Goal: Find contact information: Find contact information

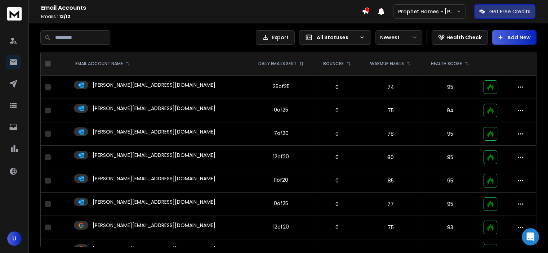
click at [181, 37] on div at bounding box center [145, 37] width 211 height 14
click at [13, 131] on icon at bounding box center [13, 127] width 9 height 9
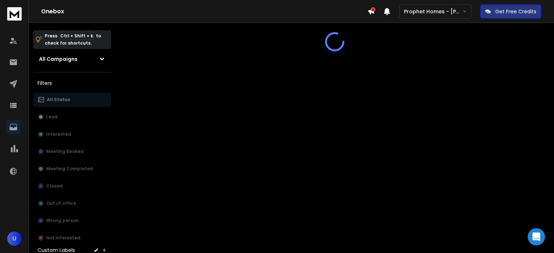
click at [449, 88] on div "Press Ctrl + Shift + k to check for shortcuts. All Campaigns All Campaigns Filt…" at bounding box center [291, 149] width 525 height 253
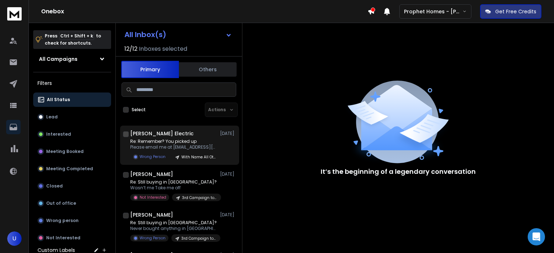
click at [166, 152] on div "Re: Remember? You picked up Please email me at [EMAIL_ADDRESS][DOMAIN_NAME] Wro…" at bounding box center [175, 150] width 90 height 22
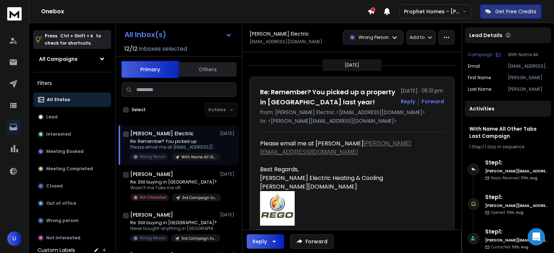
click at [411, 58] on div "[PERSON_NAME] Electric [PERSON_NAME] Electric [EMAIL_ADDRESS][DOMAIN_NAME] Wron…" at bounding box center [351, 149] width 219 height 253
click at [395, 62] on div "[DATE]" at bounding box center [352, 65] width 205 height 12
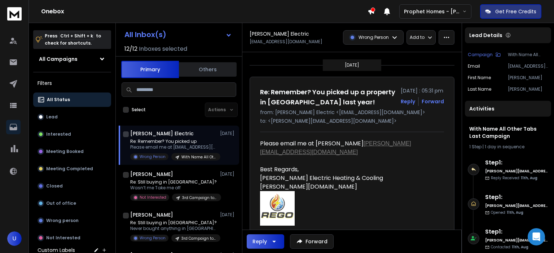
click at [395, 62] on div "[DATE]" at bounding box center [352, 65] width 205 height 12
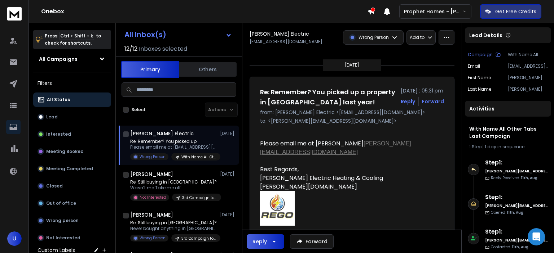
click at [395, 62] on div "[DATE]" at bounding box center [352, 65] width 205 height 12
click at [397, 56] on div "[PERSON_NAME] Electric [PERSON_NAME] Electric [EMAIL_ADDRESS][DOMAIN_NAME] Wron…" at bounding box center [351, 149] width 219 height 253
click at [408, 59] on div "[PERSON_NAME] Electric [PERSON_NAME] Electric [EMAIL_ADDRESS][DOMAIN_NAME] Wron…" at bounding box center [351, 149] width 219 height 253
click at [415, 60] on div "[DATE]" at bounding box center [352, 65] width 205 height 12
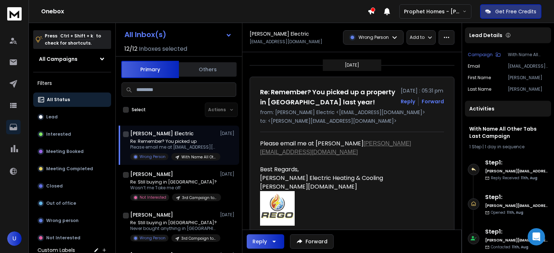
click at [415, 60] on div "[DATE]" at bounding box center [352, 65] width 205 height 12
click at [14, 65] on icon at bounding box center [13, 62] width 7 height 6
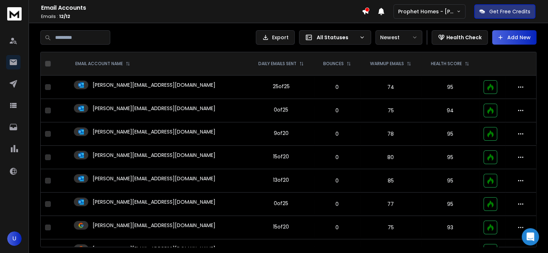
click at [175, 90] on td "[PERSON_NAME][EMAIL_ADDRESS][DOMAIN_NAME]" at bounding box center [159, 87] width 178 height 23
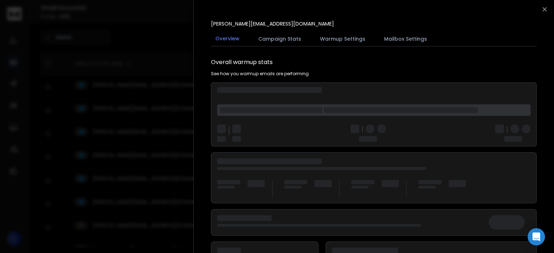
click at [274, 23] on p "[PERSON_NAME][EMAIL_ADDRESS][DOMAIN_NAME]" at bounding box center [272, 23] width 123 height 7
drag, startPoint x: 274, startPoint y: 23, endPoint x: 297, endPoint y: 22, distance: 23.1
click at [297, 22] on p "[PERSON_NAME][EMAIL_ADDRESS][DOMAIN_NAME]" at bounding box center [272, 23] width 123 height 7
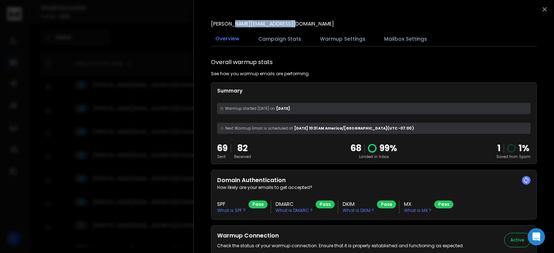
copy p "[DOMAIN_NAME]"
click at [60, 66] on div at bounding box center [277, 126] width 554 height 253
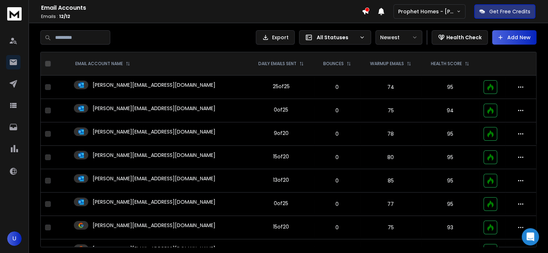
click at [153, 157] on p "[PERSON_NAME][EMAIL_ADDRESS][DOMAIN_NAME]" at bounding box center [154, 155] width 123 height 7
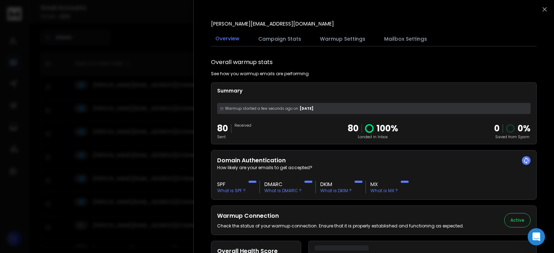
click at [307, 25] on p "[PERSON_NAME][EMAIL_ADDRESS][DOMAIN_NAME]" at bounding box center [272, 23] width 123 height 7
drag, startPoint x: 307, startPoint y: 25, endPoint x: 284, endPoint y: 21, distance: 22.6
click at [284, 21] on p "[PERSON_NAME][EMAIL_ADDRESS][DOMAIN_NAME]" at bounding box center [272, 23] width 123 height 7
copy p "[DOMAIN_NAME]"
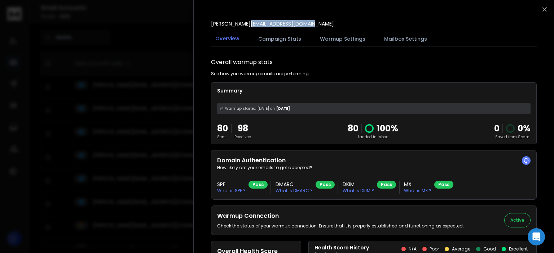
click at [112, 129] on div at bounding box center [277, 126] width 554 height 253
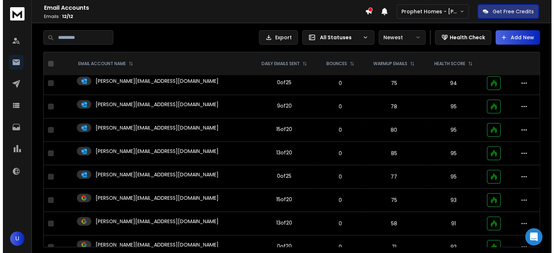
scroll to position [114, 0]
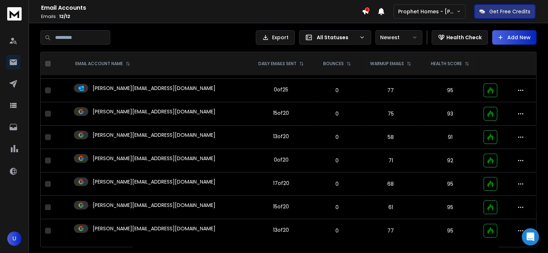
click at [153, 112] on p "[PERSON_NAME][EMAIL_ADDRESS][DOMAIN_NAME]" at bounding box center [154, 111] width 123 height 7
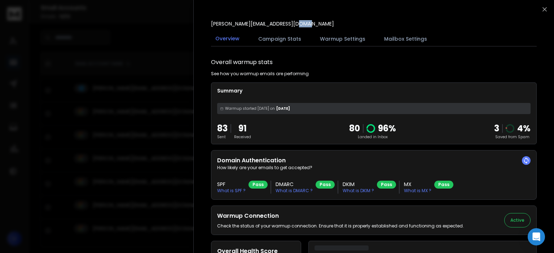
drag, startPoint x: 309, startPoint y: 26, endPoint x: 300, endPoint y: 20, distance: 10.7
click at [300, 20] on p "[PERSON_NAME][EMAIL_ADDRESS][DOMAIN_NAME]" at bounding box center [272, 23] width 123 height 7
drag, startPoint x: 300, startPoint y: 20, endPoint x: 309, endPoint y: 17, distance: 9.1
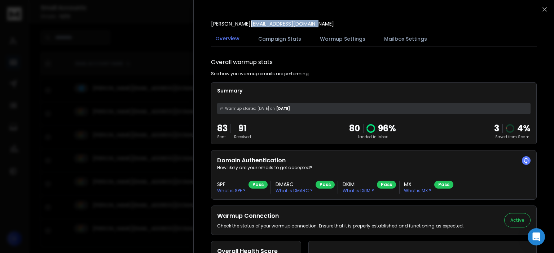
click at [38, 98] on div at bounding box center [277, 126] width 554 height 253
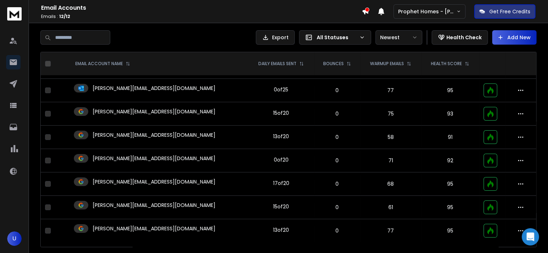
click at [115, 234] on td "[PERSON_NAME][EMAIL_ADDRESS][DOMAIN_NAME]" at bounding box center [159, 231] width 178 height 23
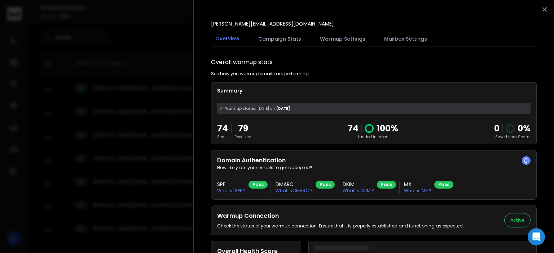
click at [271, 25] on p "[PERSON_NAME][EMAIL_ADDRESS][DOMAIN_NAME]" at bounding box center [272, 23] width 123 height 7
drag, startPoint x: 271, startPoint y: 25, endPoint x: 306, endPoint y: 10, distance: 38.5
copy p "[DOMAIN_NAME]"
